Goal: Task Accomplishment & Management: Use online tool/utility

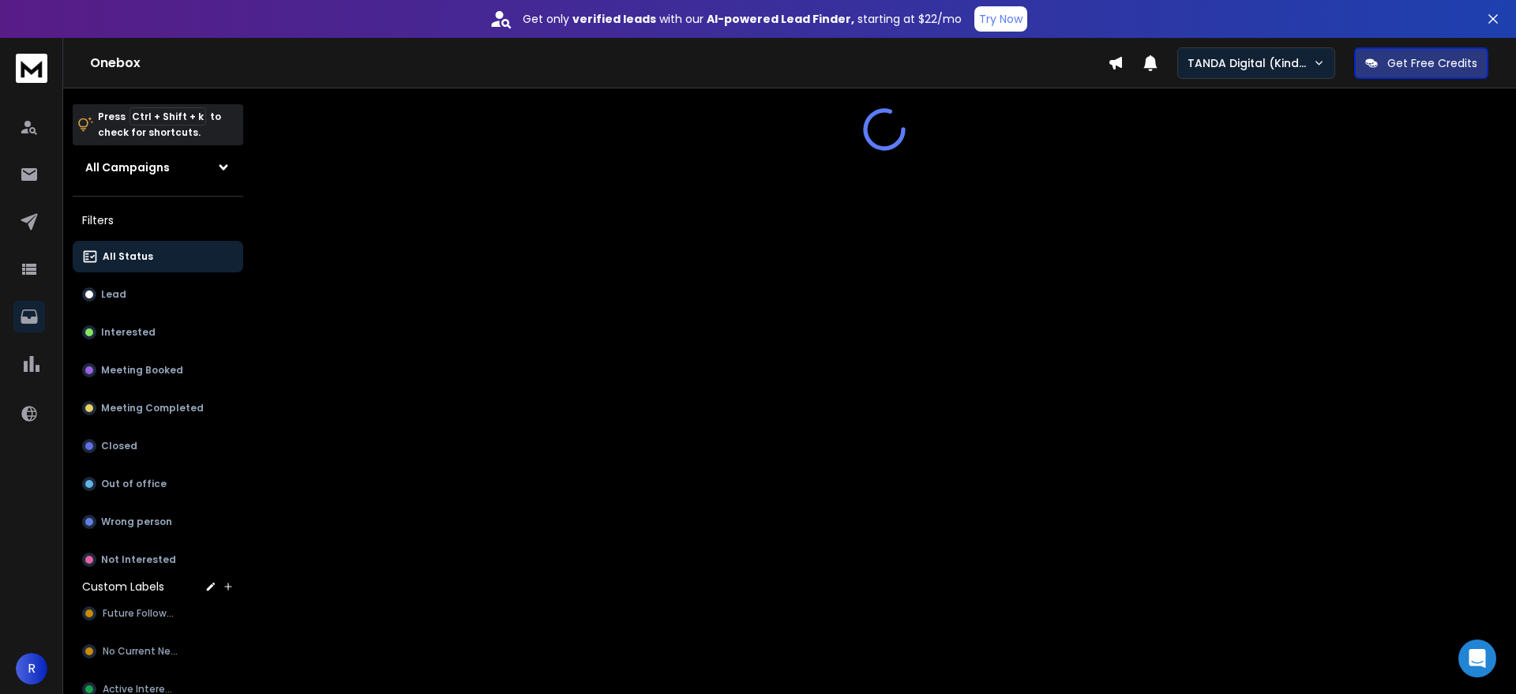
click at [1252, 67] on p "TANDA Digital (Kind Studio)" at bounding box center [1250, 63] width 126 height 16
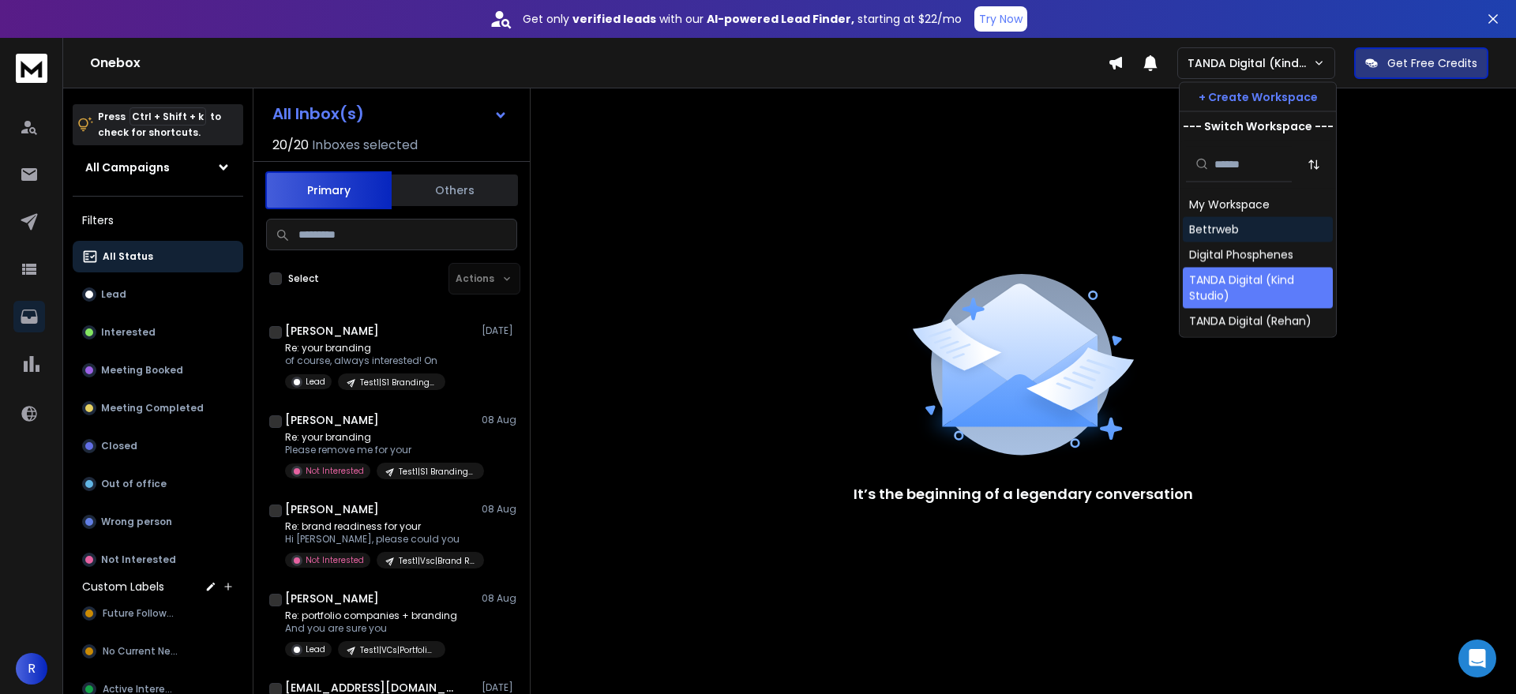
click at [1257, 223] on div "Bettrweb" at bounding box center [1257, 229] width 150 height 25
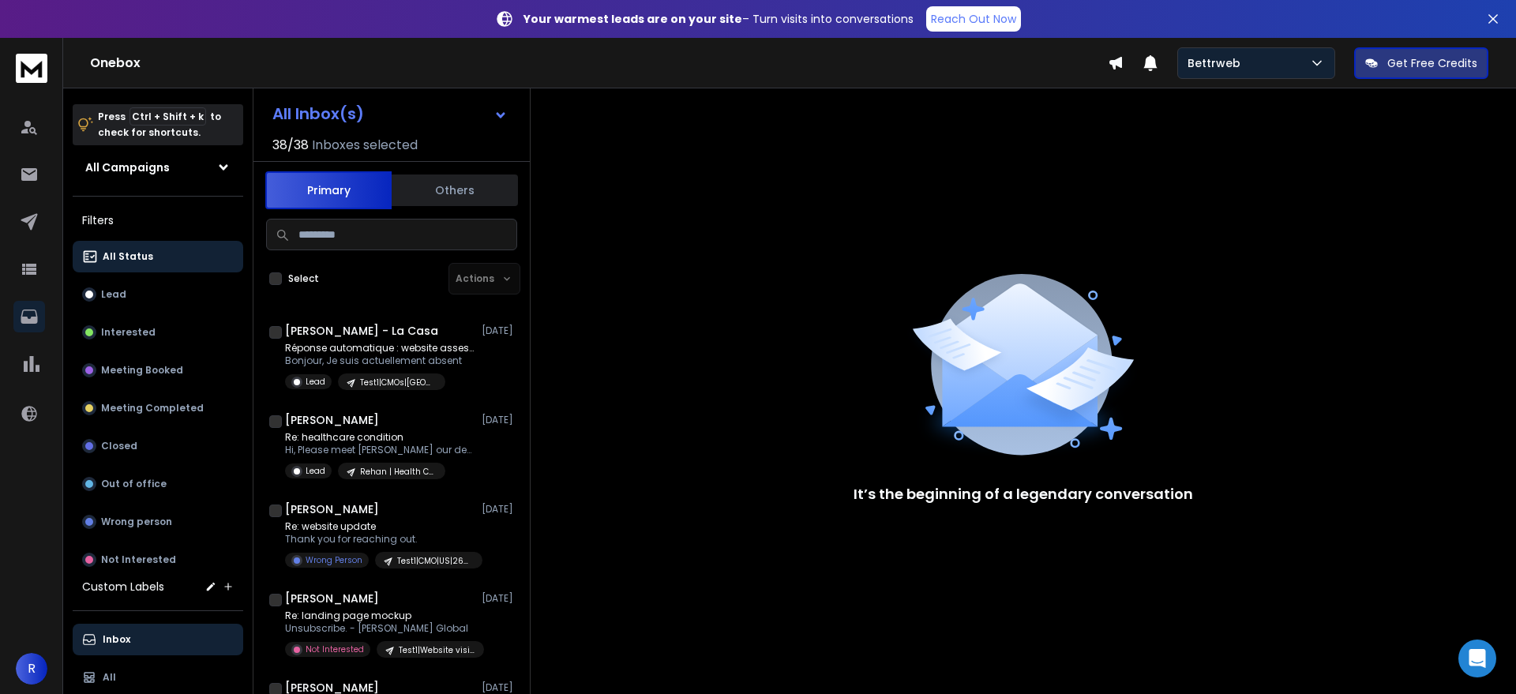
click at [1253, 64] on div "Bettrweb" at bounding box center [1255, 63] width 137 height 16
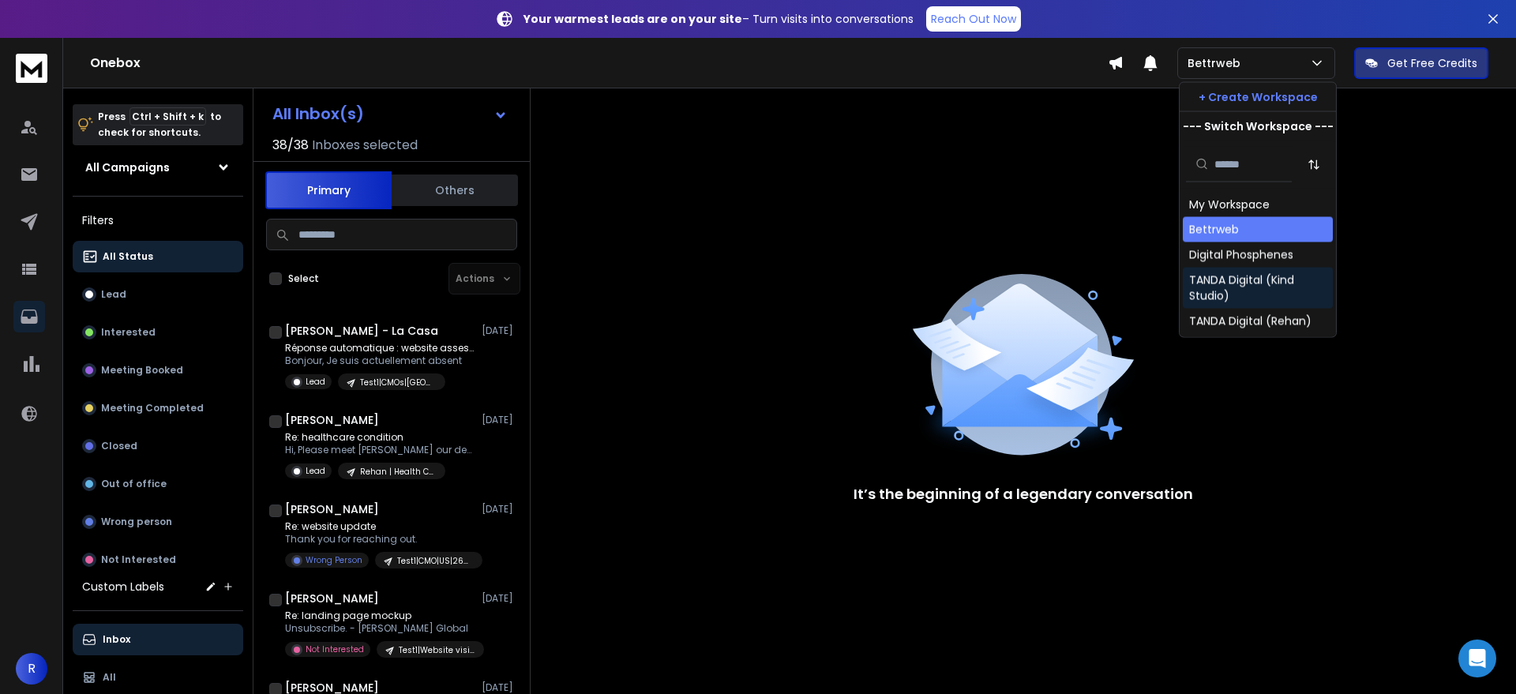
click at [1248, 276] on div "TANDA Digital (Kind Studio)" at bounding box center [1257, 288] width 137 height 32
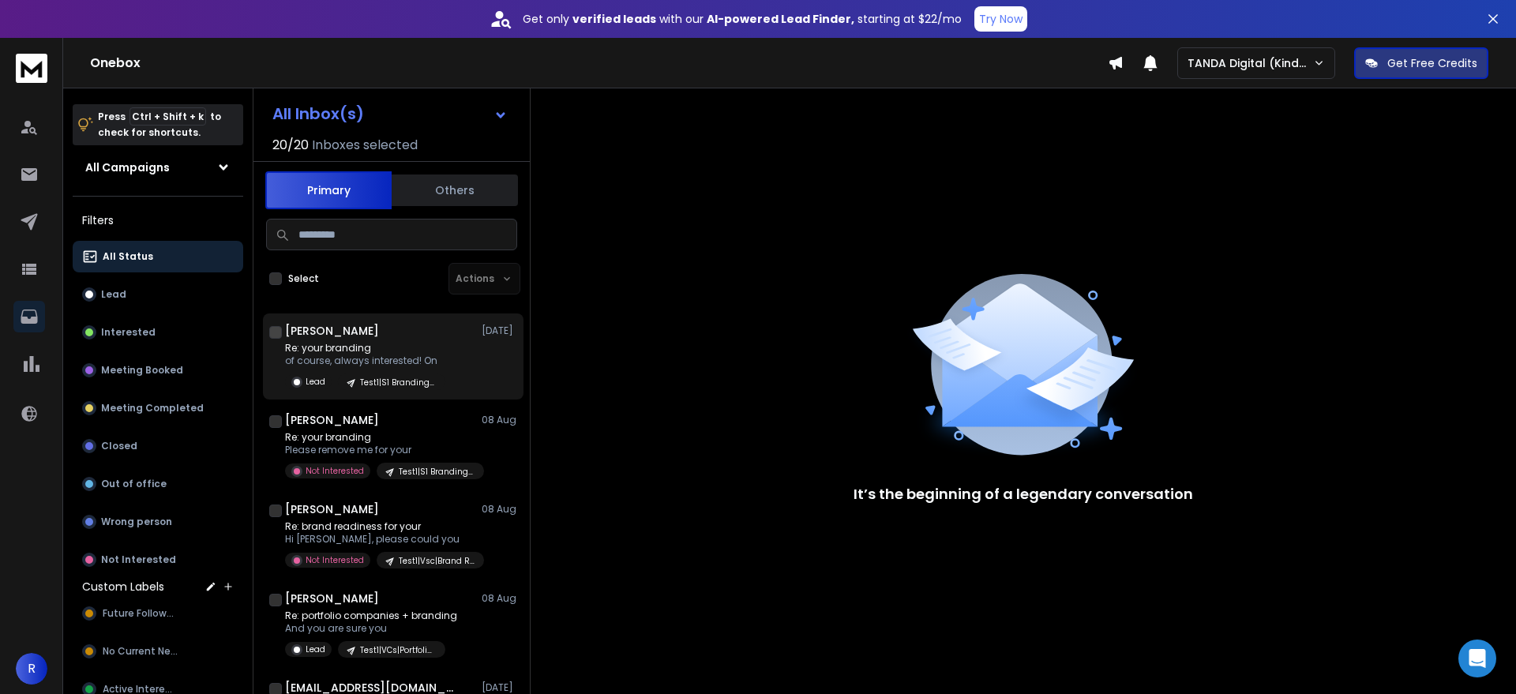
click at [335, 354] on p "Re: your branding" at bounding box center [365, 348] width 160 height 13
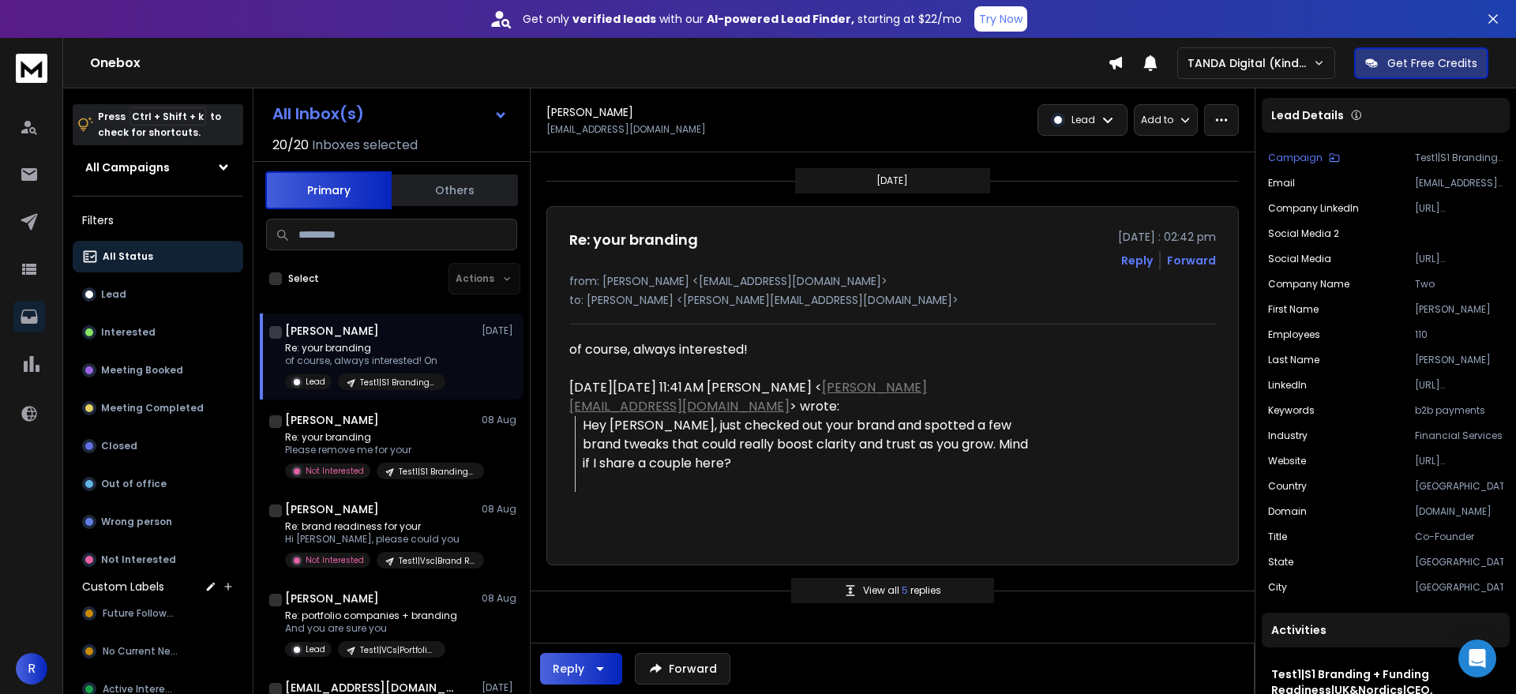
click at [1448, 461] on p "http://www.two.inc/" at bounding box center [1459, 461] width 88 height 13
